Goal: Navigation & Orientation: Find specific page/section

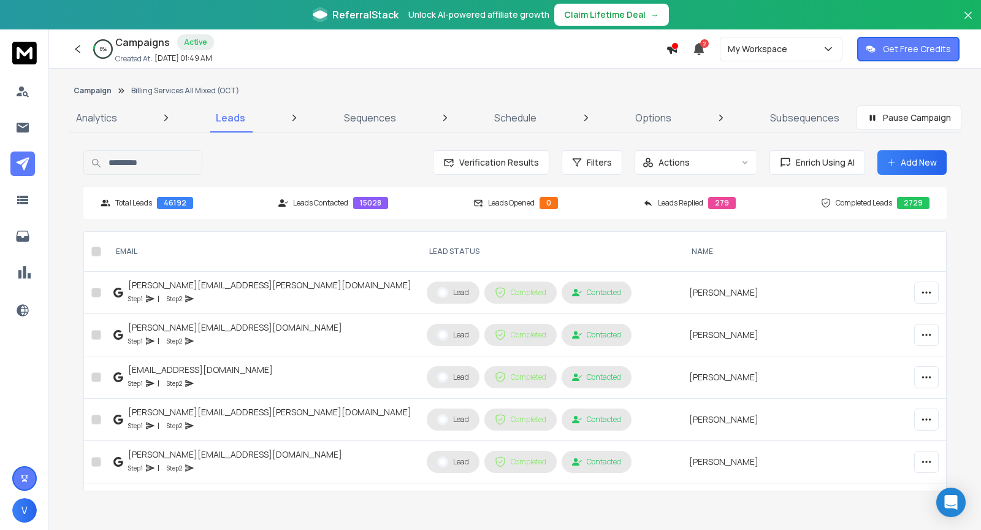
scroll to position [1890, 0]
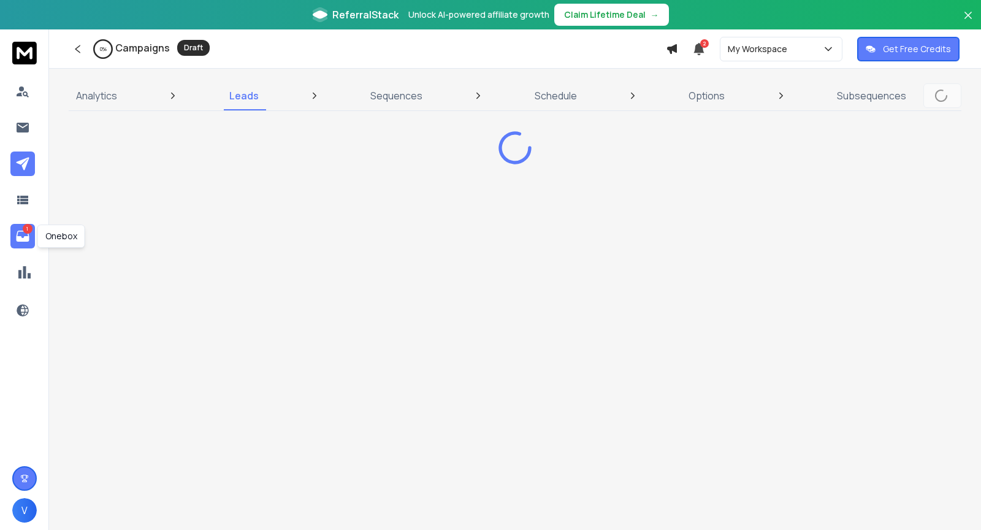
click at [20, 234] on icon at bounding box center [22, 236] width 15 height 15
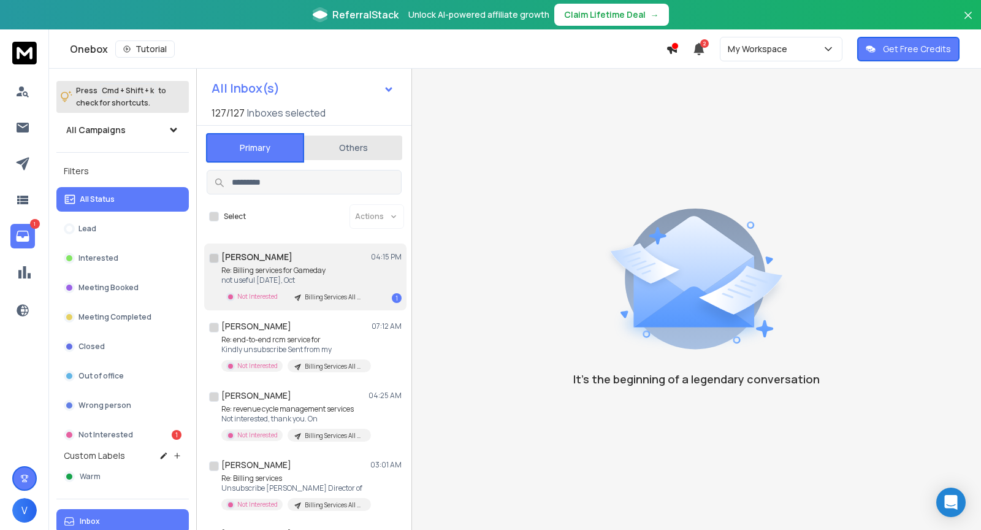
click at [295, 262] on div "Dave Fraleigh 04:15 PM Re: Billing services for Gameday not useful On Thu, Oct …" at bounding box center [311, 277] width 180 height 52
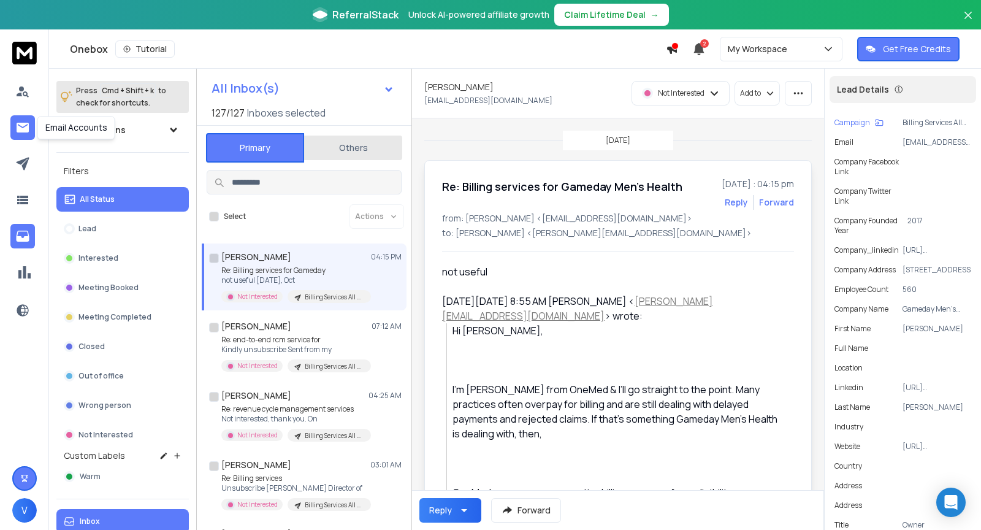
click at [26, 125] on icon at bounding box center [22, 127] width 15 height 15
